Goal: Task Accomplishment & Management: Manage account settings

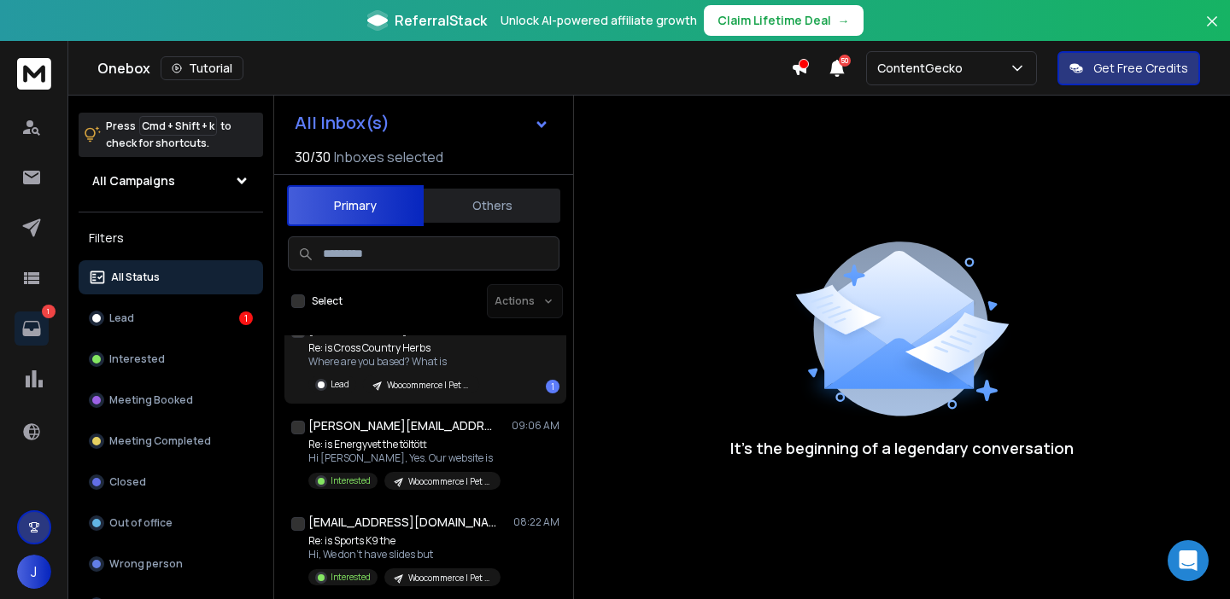
scroll to position [19, 0]
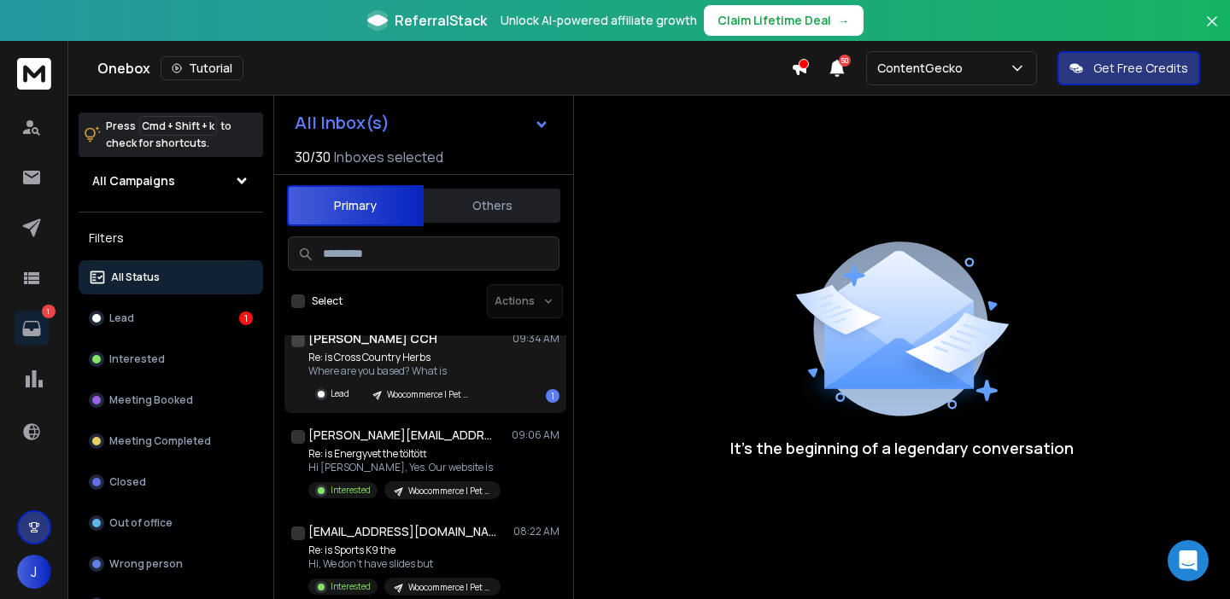
click at [374, 371] on p "Where are you based? What is" at bounding box center [393, 372] width 171 height 14
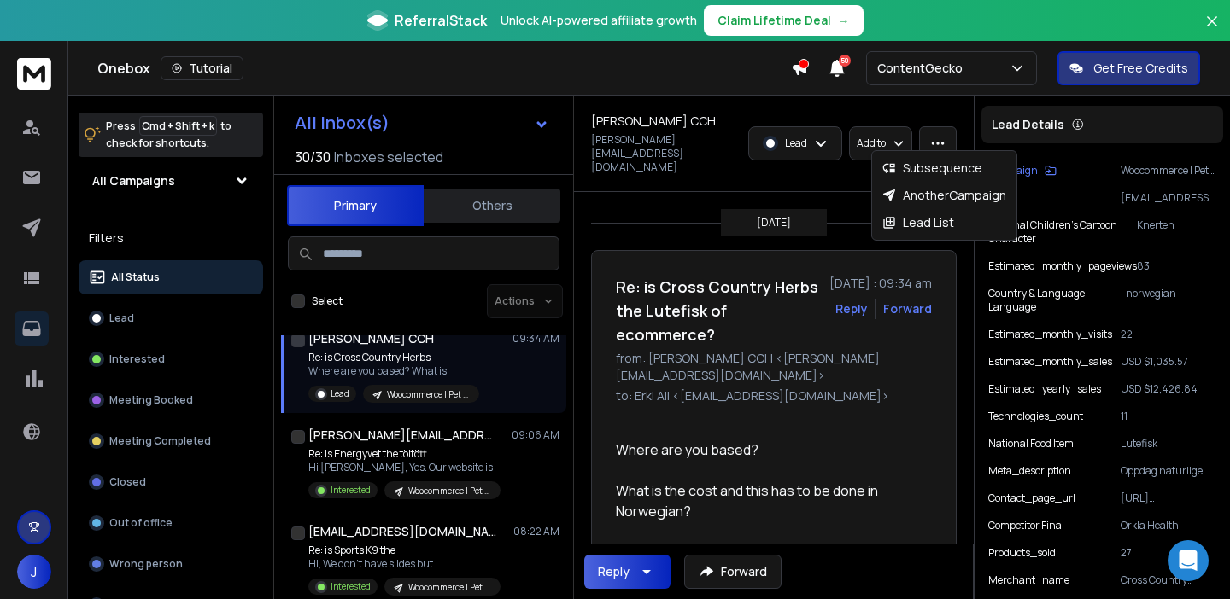
click at [885, 137] on p "Add to" at bounding box center [870, 144] width 29 height 14
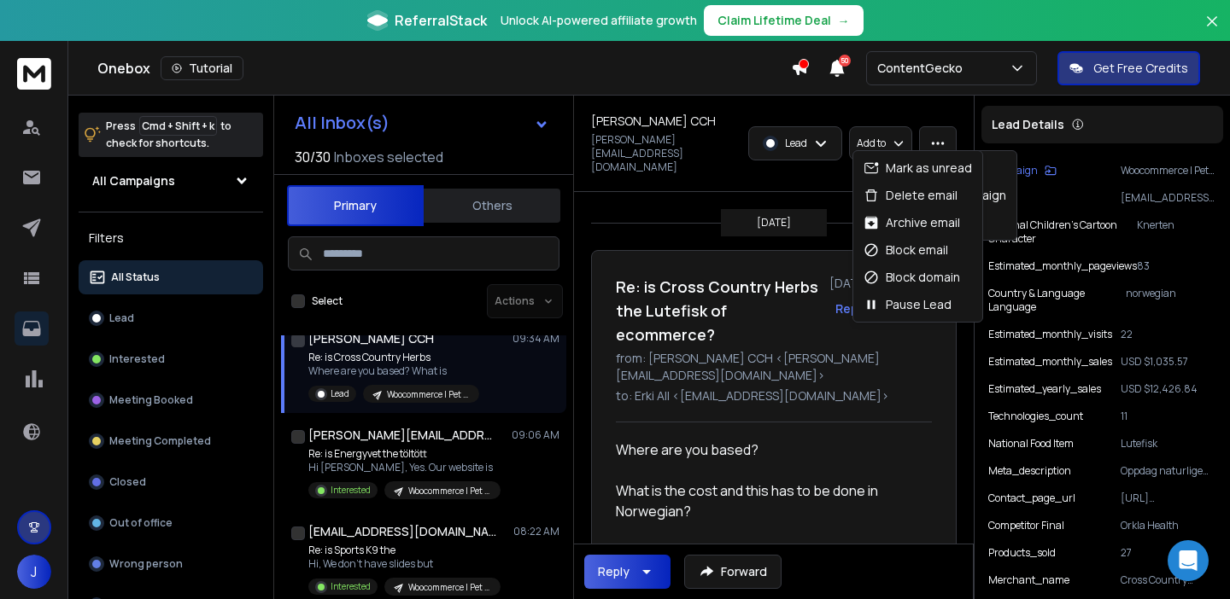
click at [945, 136] on icon "button" at bounding box center [937, 143] width 15 height 15
click at [941, 172] on div "Mark as unread" at bounding box center [917, 168] width 108 height 17
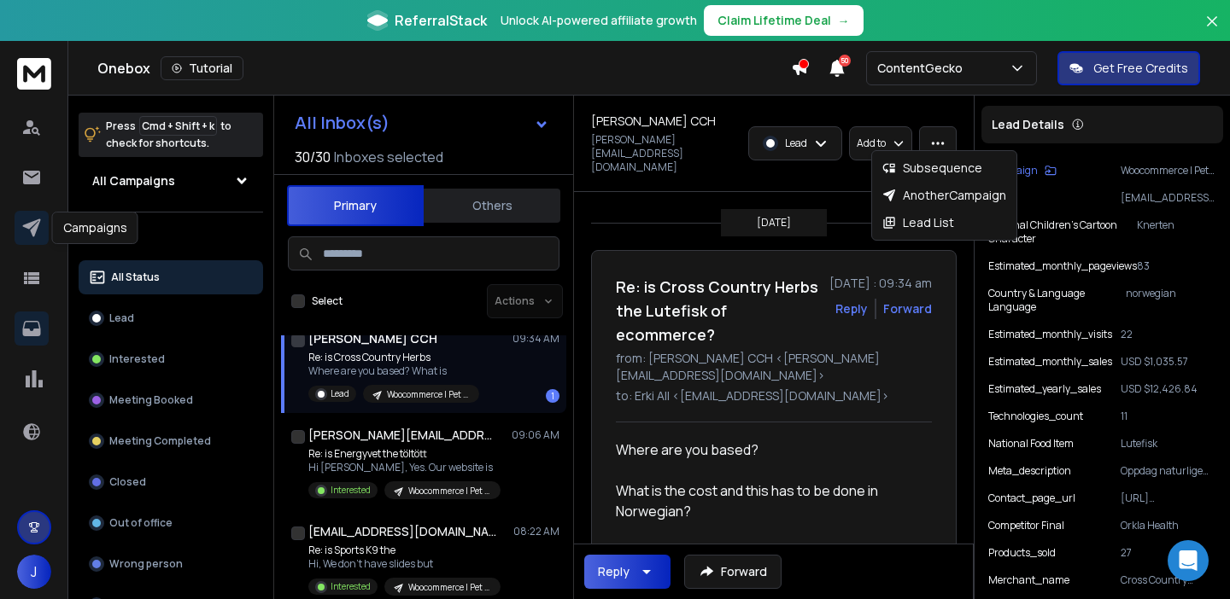
click at [32, 224] on icon at bounding box center [31, 228] width 18 height 18
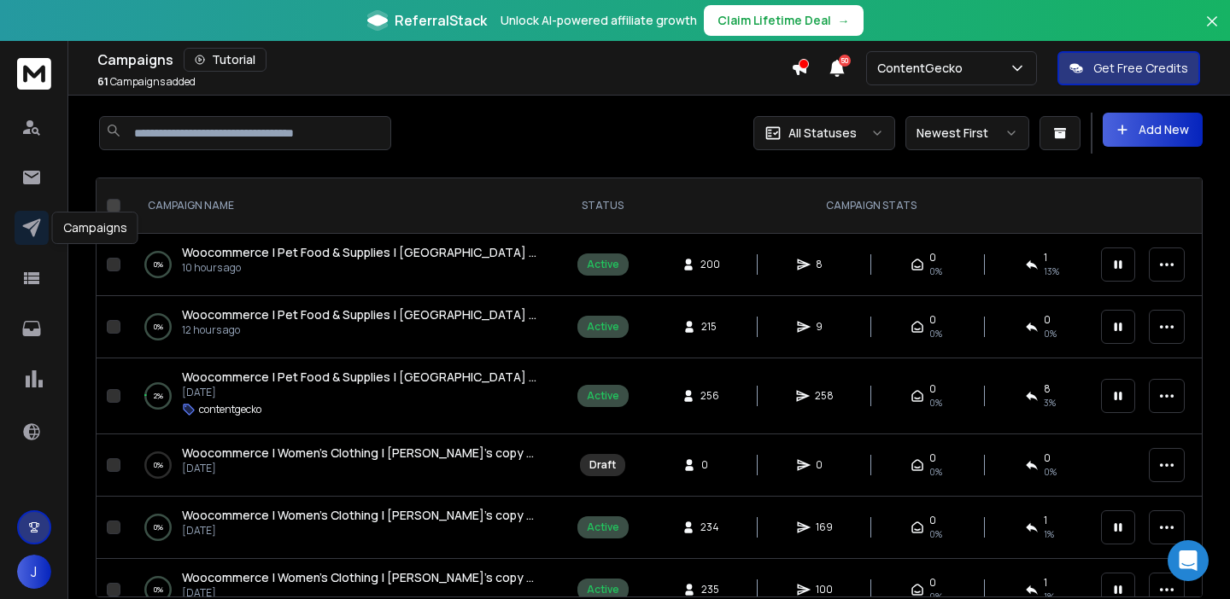
click at [32, 225] on icon at bounding box center [31, 228] width 18 height 18
click at [36, 319] on icon at bounding box center [31, 329] width 20 height 20
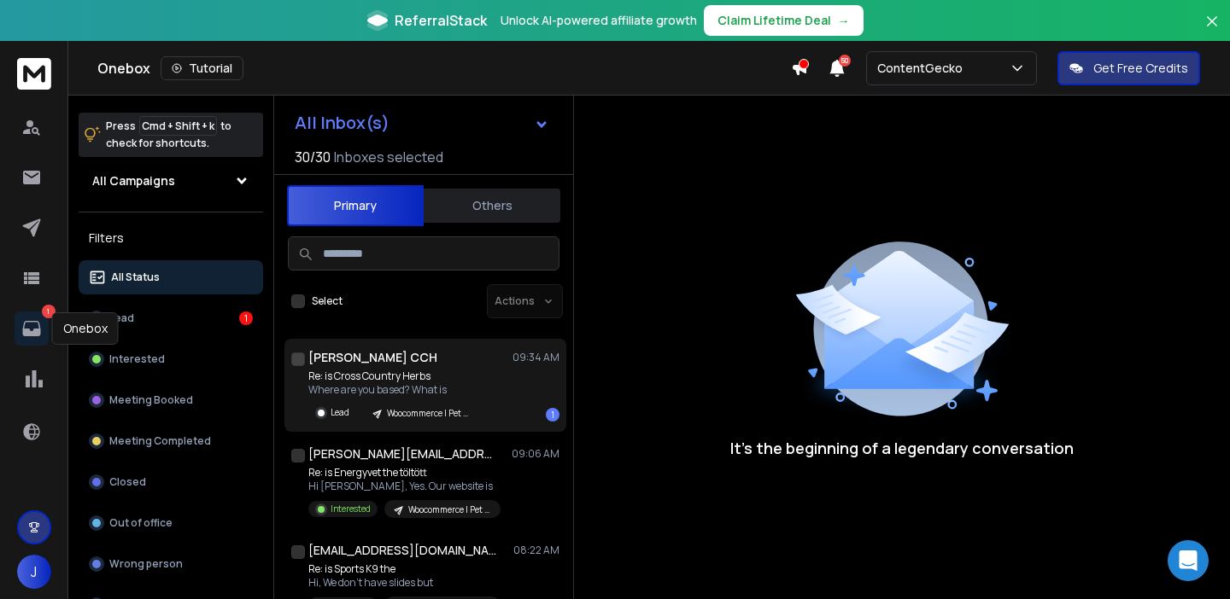
click at [505, 372] on div "Re: is Cross Country Herbs Where are you based? What is Lead Woocommerce | Pet …" at bounding box center [433, 396] width 251 height 52
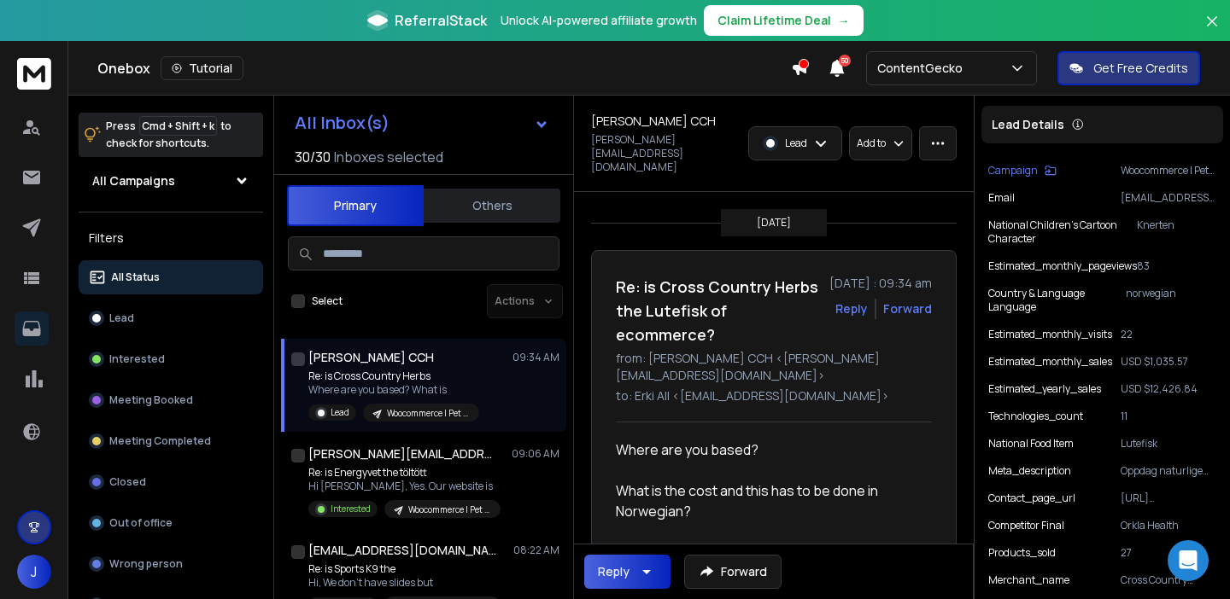
click at [833, 127] on div "Lead" at bounding box center [795, 143] width 92 height 32
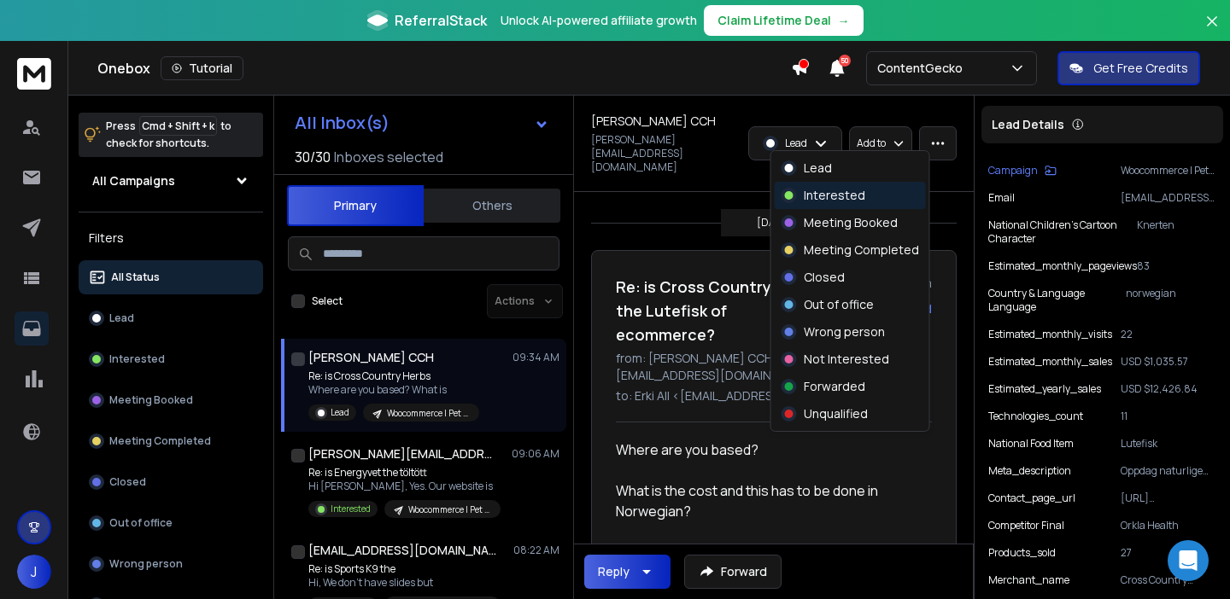
click at [834, 196] on p "Interested" at bounding box center [834, 195] width 61 height 17
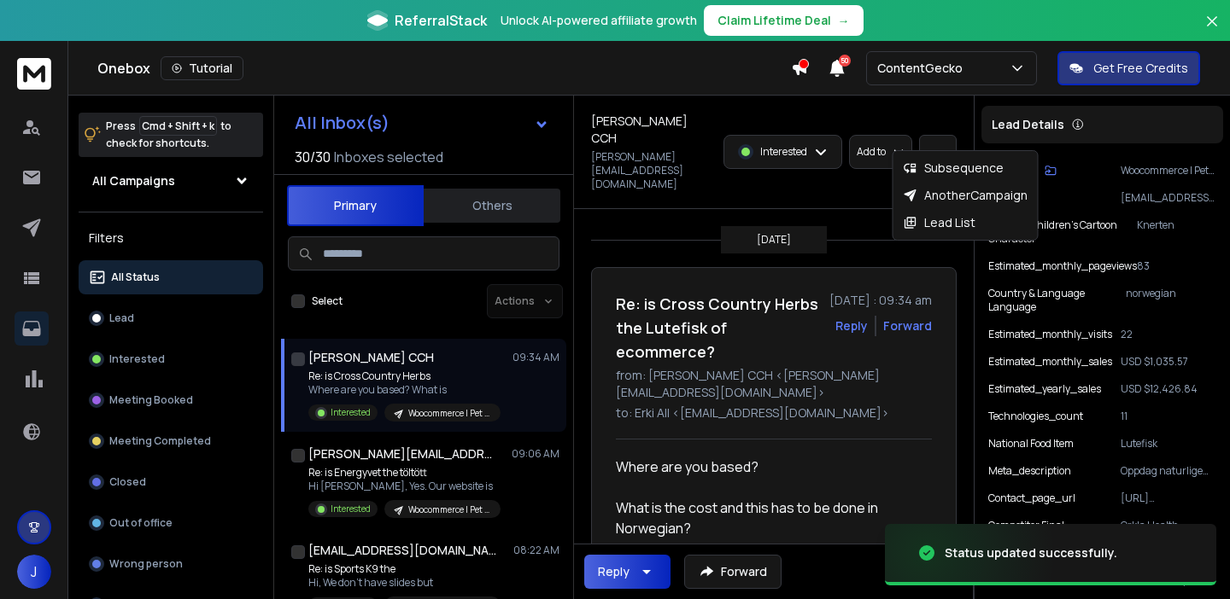
click at [885, 145] on p "Add to" at bounding box center [870, 152] width 29 height 14
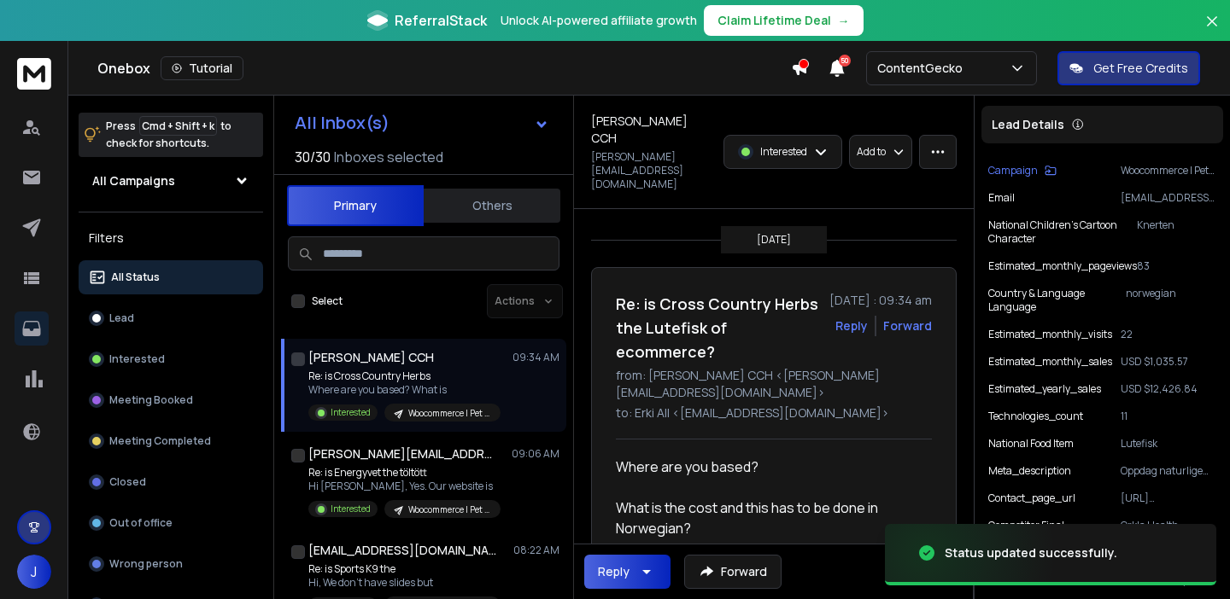
click at [956, 136] on button "button" at bounding box center [938, 152] width 38 height 34
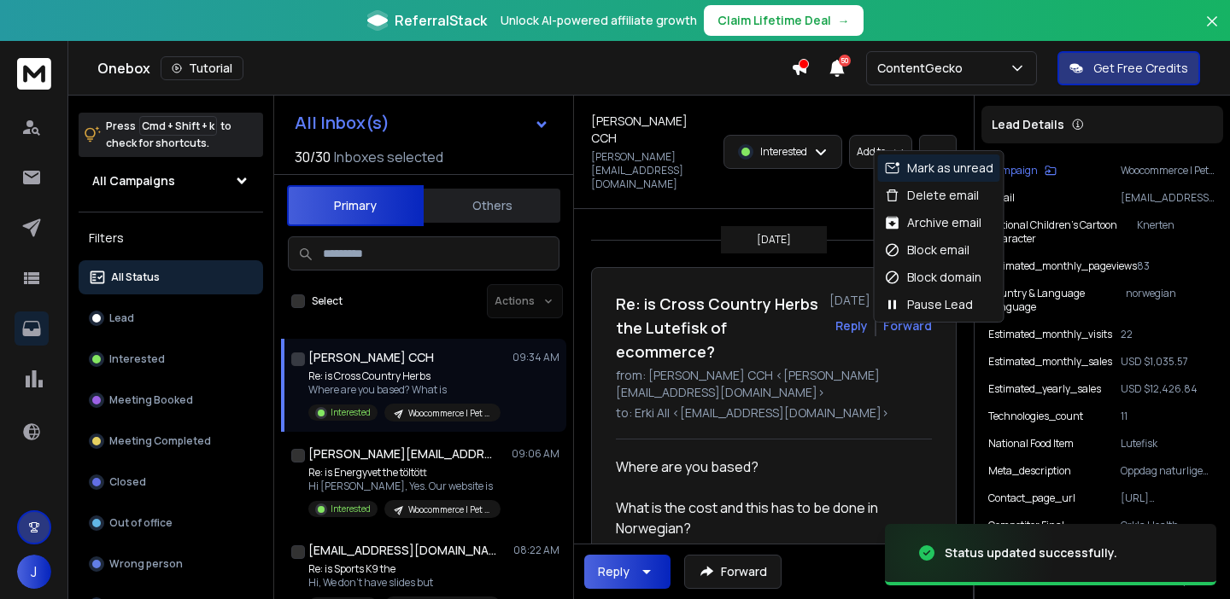
click at [955, 174] on div "Mark as unread" at bounding box center [939, 168] width 108 height 17
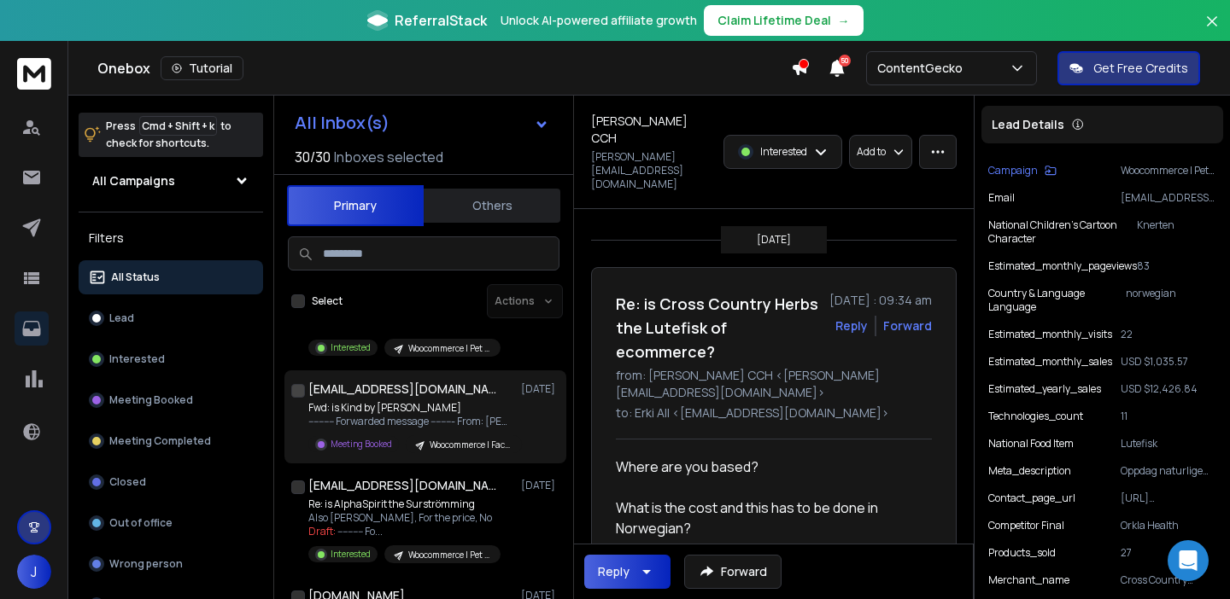
scroll to position [264, 0]
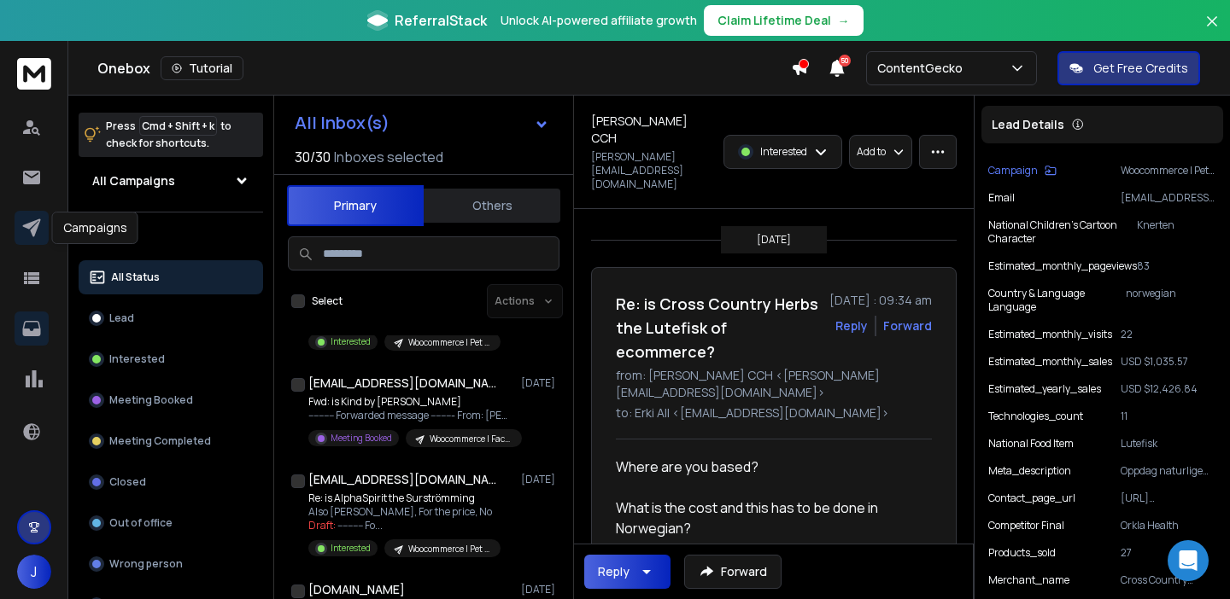
click at [27, 216] on link at bounding box center [32, 228] width 34 height 34
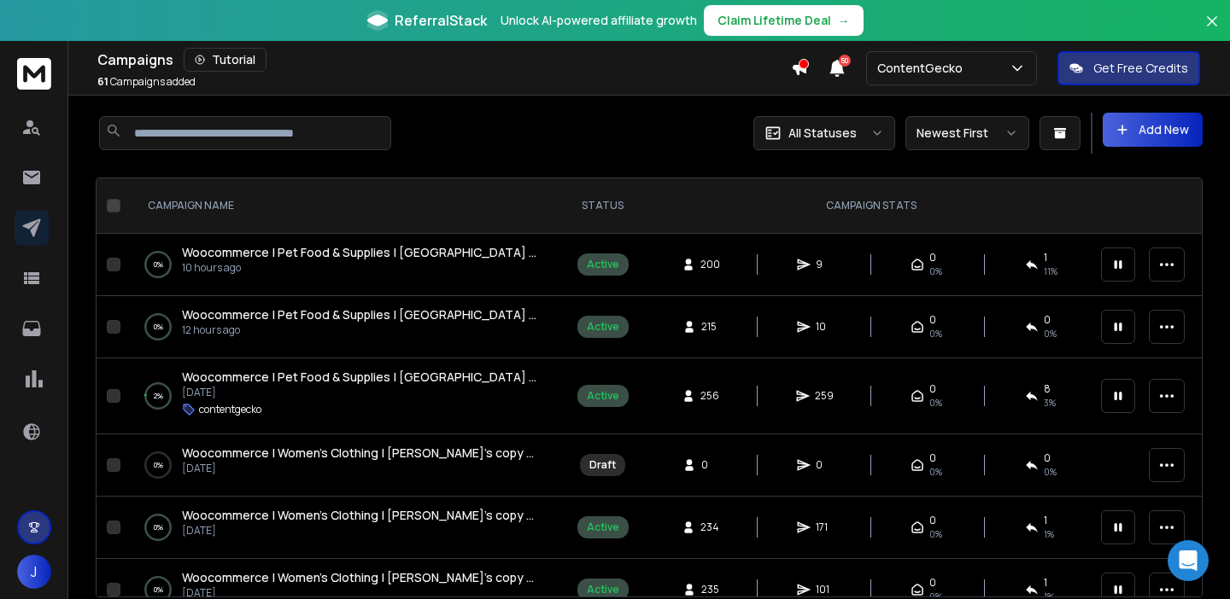
click at [275, 255] on span "Woocommerce | Pet Food & Supplies | [GEOGRAPHIC_DATA] | [PERSON_NAME]'s unhinge…" at bounding box center [484, 252] width 605 height 16
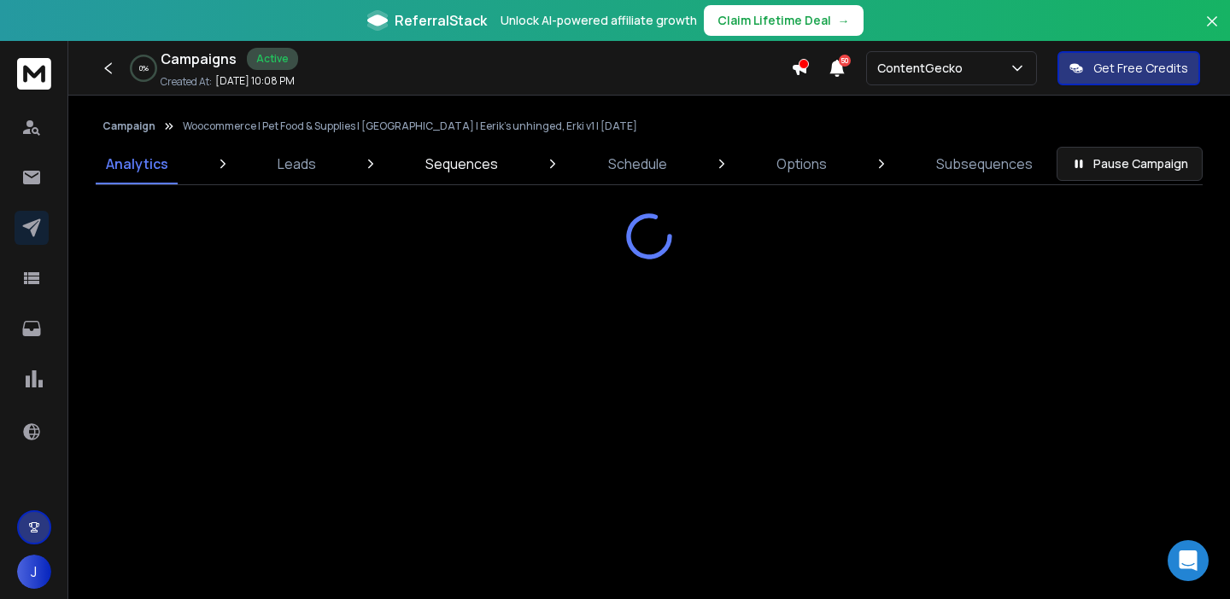
click at [449, 159] on p "Sequences" at bounding box center [461, 164] width 73 height 20
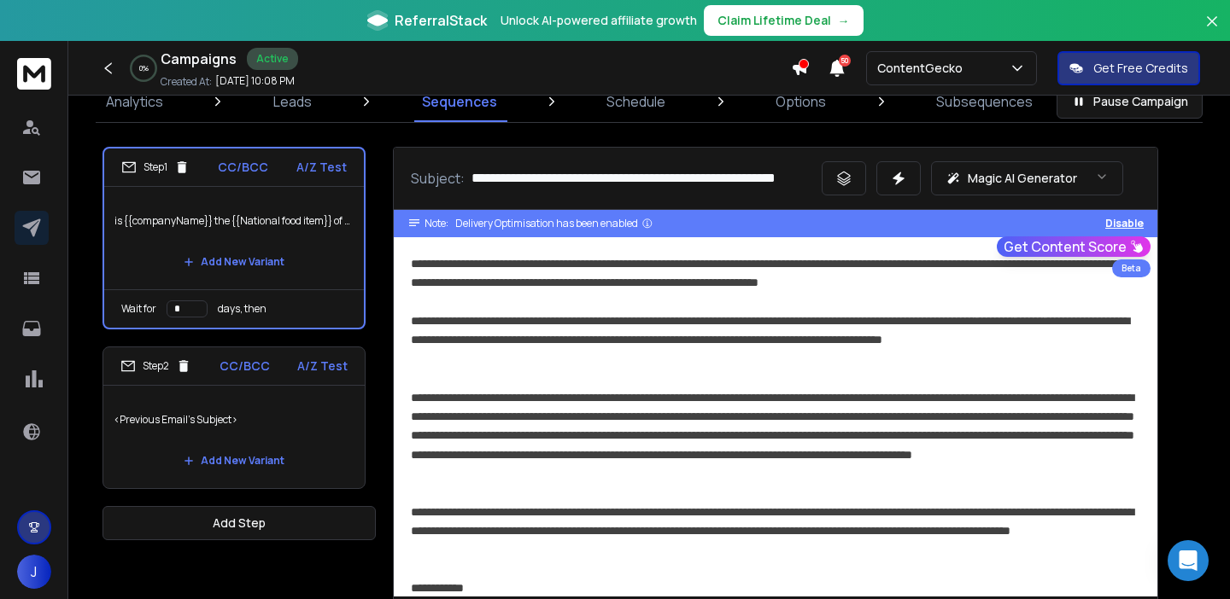
scroll to position [69, 0]
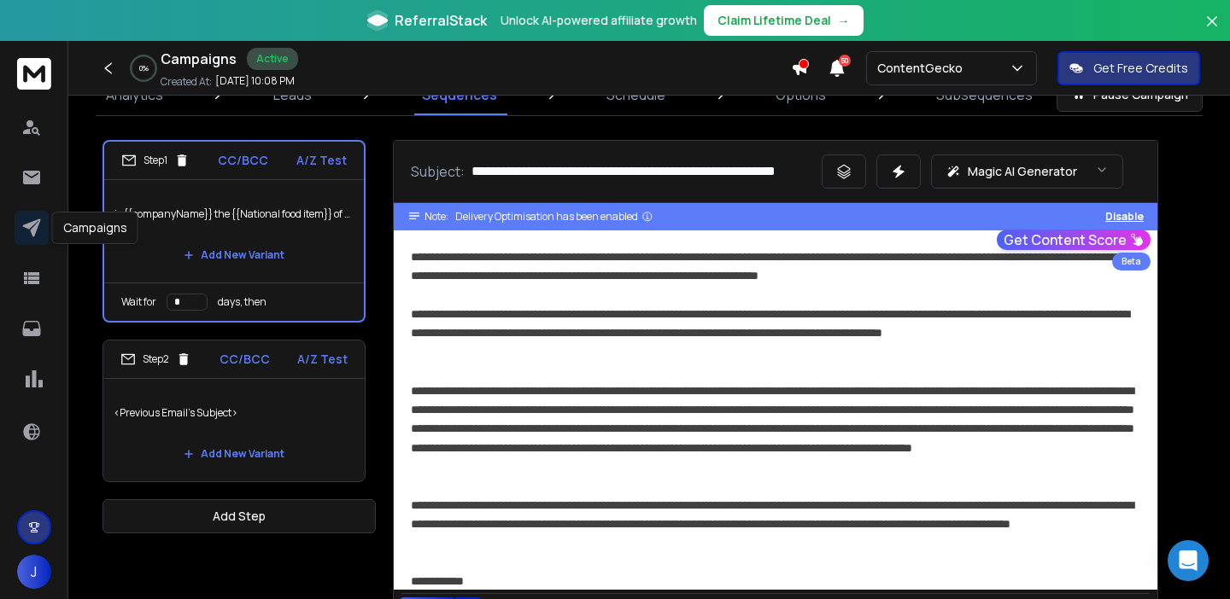
click at [32, 214] on link at bounding box center [32, 228] width 34 height 34
